Goal: Communication & Community: Answer question/provide support

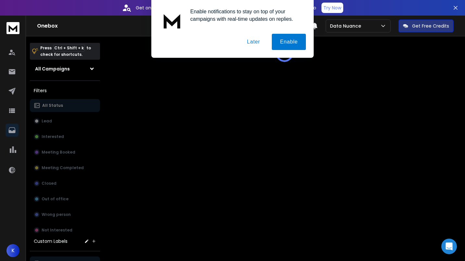
click at [252, 45] on button "Later" at bounding box center [253, 42] width 29 height 16
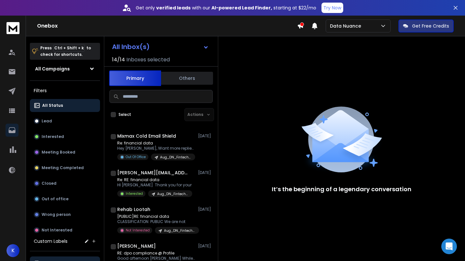
click at [60, 137] on p "Interested" at bounding box center [53, 136] width 22 height 5
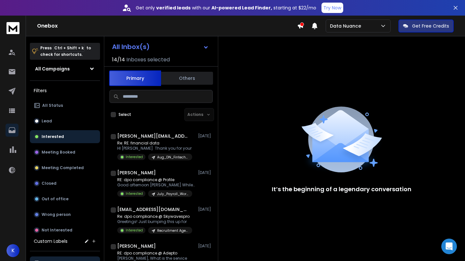
click at [164, 142] on p "Re: RE: financial data" at bounding box center [154, 143] width 75 height 5
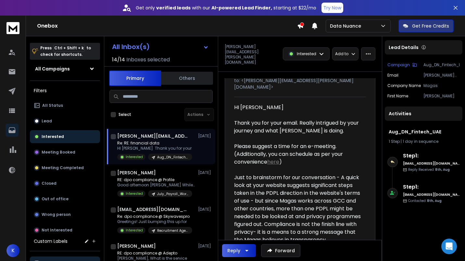
scroll to position [56, 0]
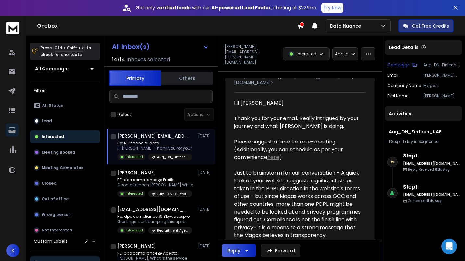
click at [182, 180] on p "RE: dpo compliance @ Profile" at bounding box center [156, 179] width 78 height 5
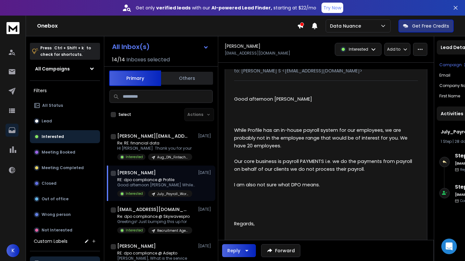
scroll to position [54, 0]
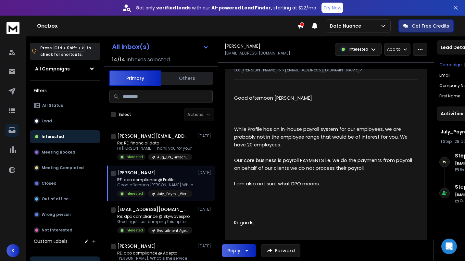
click at [169, 221] on p "Greetings! Just bumping this up for" at bounding box center [154, 221] width 75 height 5
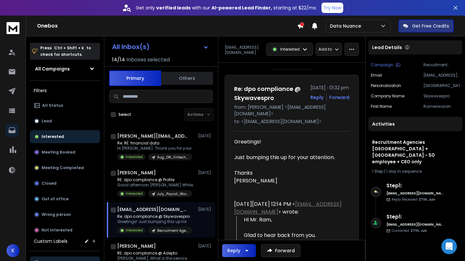
scroll to position [0, 0]
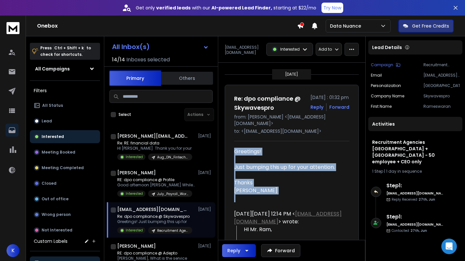
drag, startPoint x: 234, startPoint y: 143, endPoint x: 263, endPoint y: 188, distance: 52.6
copy div "Greetings! Just bumping this up for your attention. Thanks [PERSON_NAME]"
click at [323, 107] on button "Reply" at bounding box center [316, 107] width 13 height 6
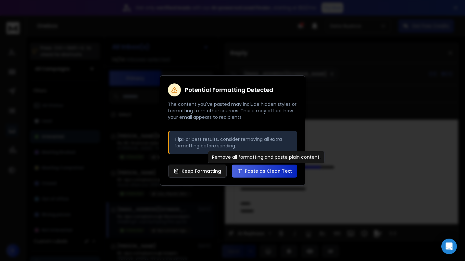
click at [245, 173] on button "Paste as Clean Text" at bounding box center [264, 171] width 65 height 13
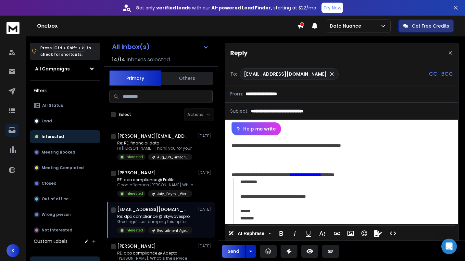
click at [253, 146] on div "**********" at bounding box center [337, 145] width 213 height 7
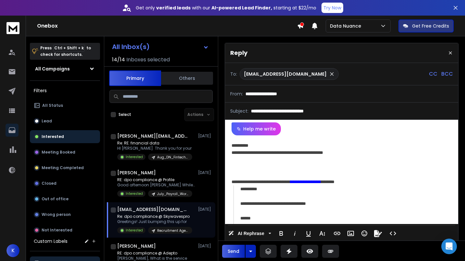
click at [311, 154] on div "**********" at bounding box center [337, 152] width 213 height 7
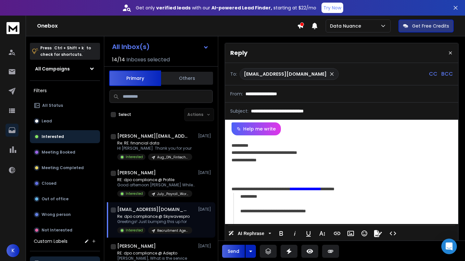
click at [311, 154] on div "**********" at bounding box center [337, 152] width 213 height 7
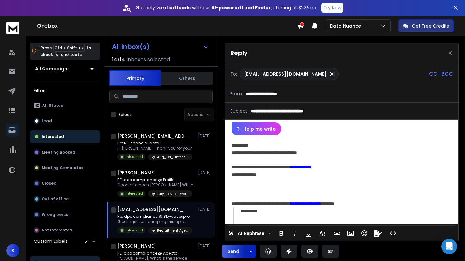
click at [312, 167] on link "**********" at bounding box center [300, 167] width 21 height 5
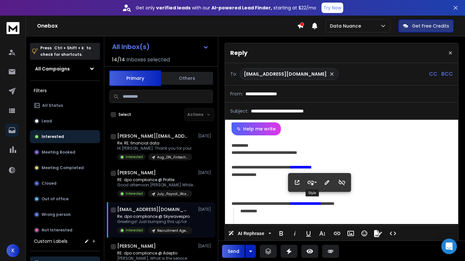
click at [310, 179] on icon "button" at bounding box center [311, 183] width 8 height 8
click at [311, 180] on icon "button" at bounding box center [311, 183] width 8 height 8
click at [356, 157] on div at bounding box center [341, 159] width 220 height 7
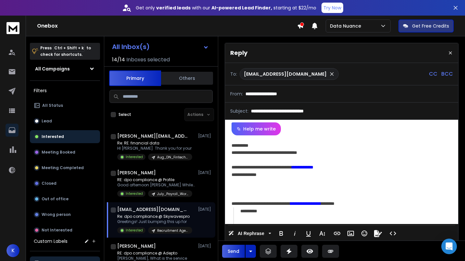
click at [350, 169] on div "**********" at bounding box center [337, 167] width 213 height 7
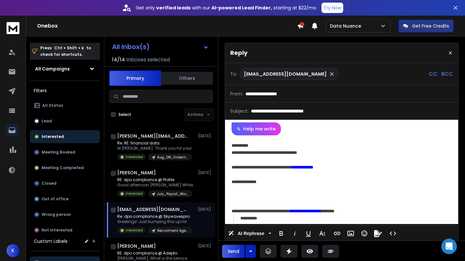
click at [252, 254] on icon "button" at bounding box center [251, 251] width 8 height 8
click at [248, 233] on p "Send Later" at bounding box center [244, 234] width 24 height 6
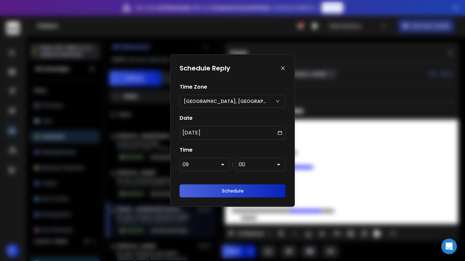
click at [219, 162] on icon at bounding box center [223, 165] width 8 height 8
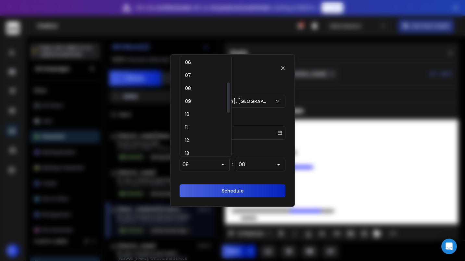
scroll to position [80, 0]
click at [197, 142] on div "12" at bounding box center [205, 139] width 49 height 13
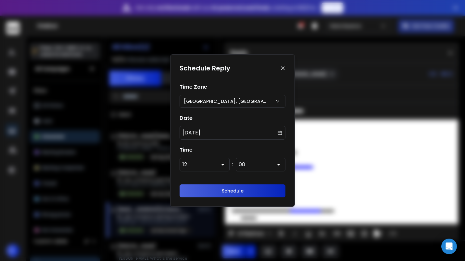
click at [247, 167] on div "00" at bounding box center [261, 165] width 50 height 14
click at [257, 127] on div "30" at bounding box center [261, 128] width 49 height 13
click at [226, 194] on div "Schedule" at bounding box center [232, 190] width 106 height 13
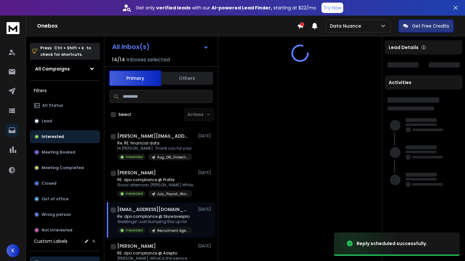
scroll to position [39, 0]
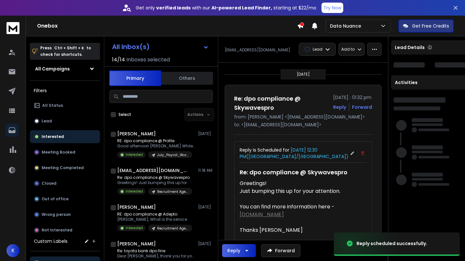
click at [155, 176] on p "Re: dpo compliance @ Skywavespro" at bounding box center [154, 177] width 75 height 5
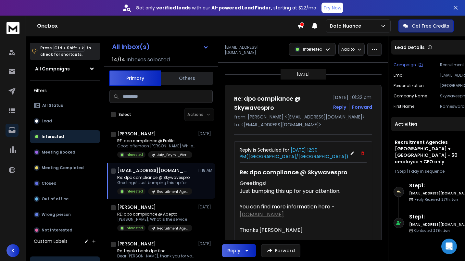
scroll to position [59, 0]
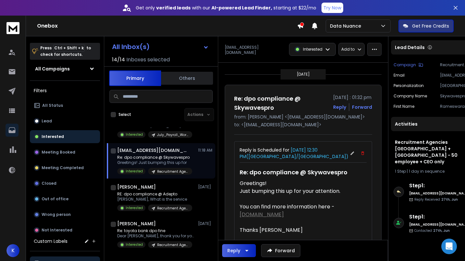
click at [151, 188] on div "[PERSON_NAME] [DATE]" at bounding box center [164, 187] width 95 height 6
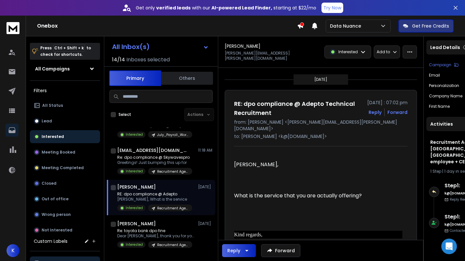
scroll to position [0, 0]
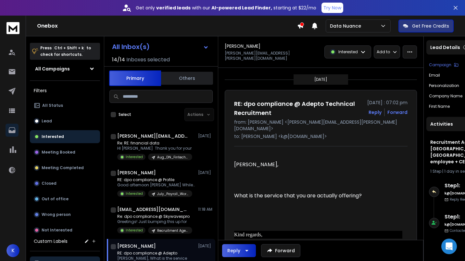
click at [157, 146] on p "HI [PERSON_NAME] Thank you for your" at bounding box center [154, 148] width 75 height 5
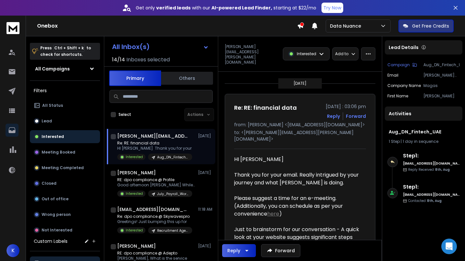
click at [333, 113] on button "Reply" at bounding box center [333, 116] width 13 height 6
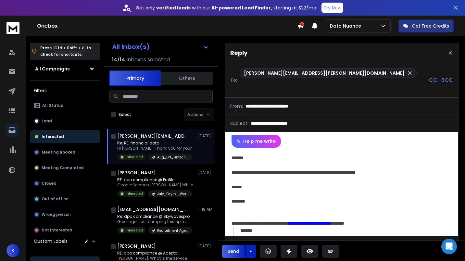
click at [231, 248] on button "Send" at bounding box center [233, 251] width 23 height 13
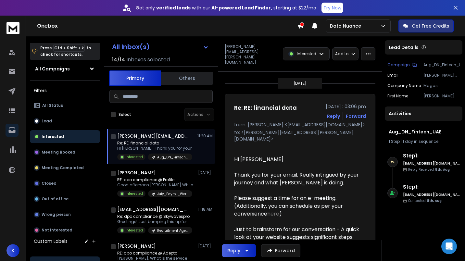
click at [148, 177] on div "[PERSON_NAME] [DATE] RE: dpo compliance @ Profile Good afternoon [PERSON_NAME] …" at bounding box center [164, 183] width 95 height 28
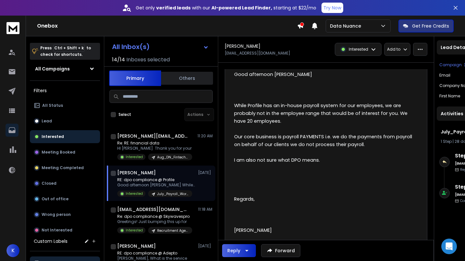
scroll to position [59, 0]
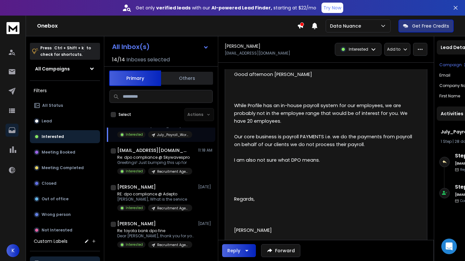
click at [165, 234] on p "Dear [PERSON_NAME], thank you for your" at bounding box center [156, 235] width 78 height 5
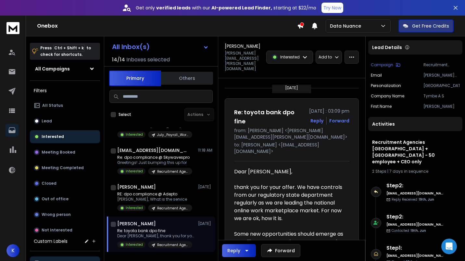
scroll to position [0, 0]
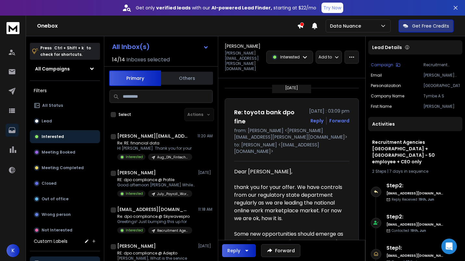
click at [12, 95] on icon at bounding box center [12, 91] width 8 height 8
